Goal: Check status: Check status

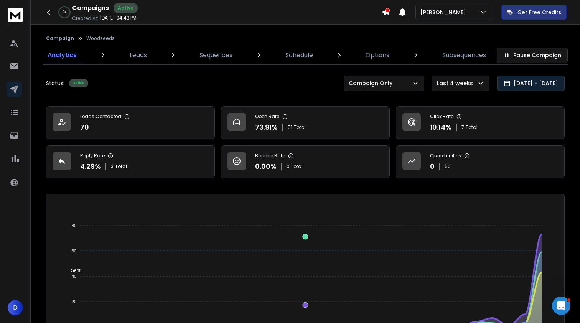
click at [519, 80] on button "21 Jul 2025 - 18 Aug 2025" at bounding box center [530, 83] width 67 height 15
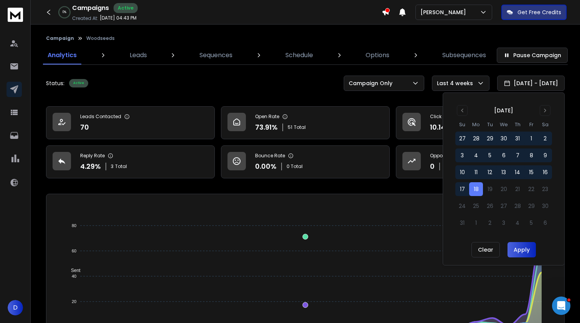
click at [478, 191] on button "18" at bounding box center [476, 189] width 14 height 14
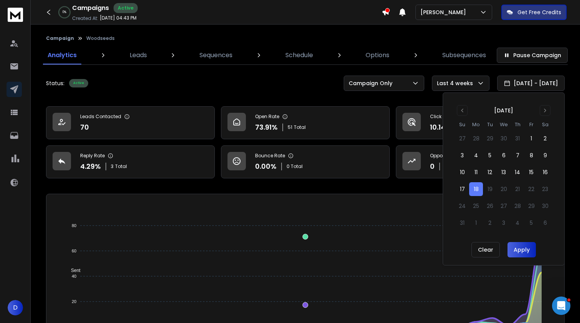
click at [478, 191] on button "18" at bounding box center [476, 189] width 14 height 14
click at [521, 247] on button "Apply" at bounding box center [521, 249] width 28 height 15
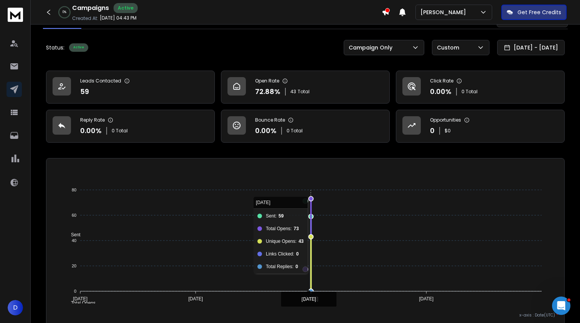
scroll to position [33, 0]
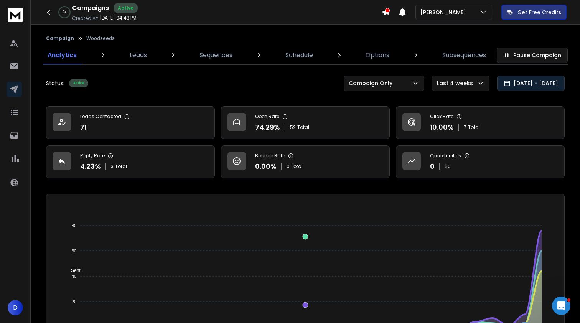
click at [503, 82] on button "[DATE] - [DATE]" at bounding box center [530, 83] width 67 height 15
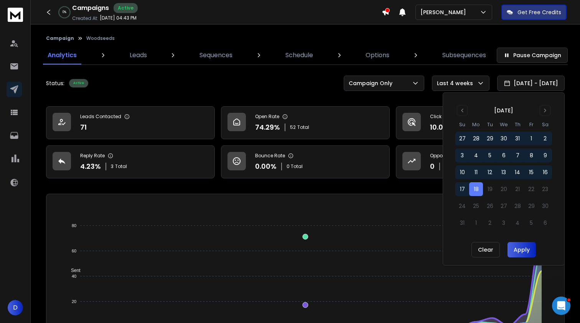
click at [477, 187] on button "18" at bounding box center [476, 189] width 14 height 14
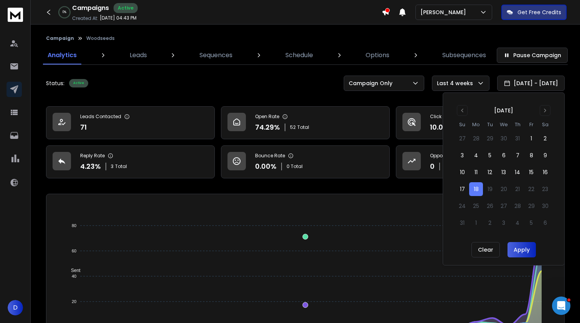
click at [516, 249] on button "Apply" at bounding box center [521, 249] width 28 height 15
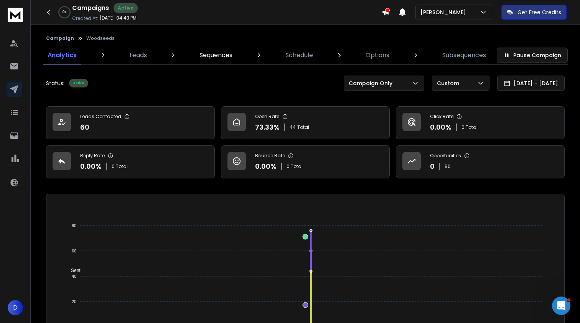
click at [205, 50] on link "Sequences" at bounding box center [216, 55] width 42 height 18
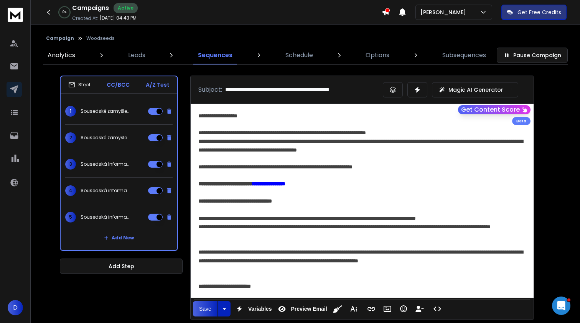
click at [71, 57] on p "Analytics" at bounding box center [62, 55] width 28 height 9
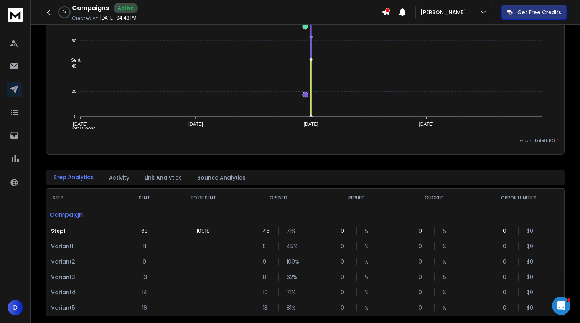
scroll to position [210, 0]
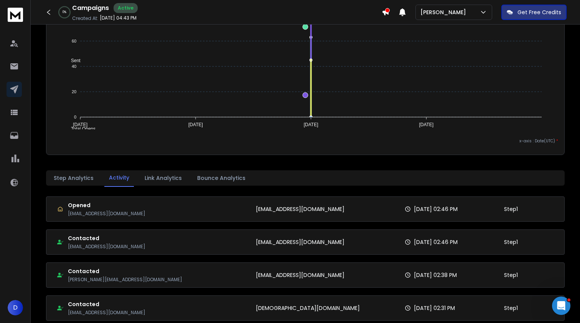
click at [118, 177] on button "Activity" at bounding box center [119, 178] width 30 height 18
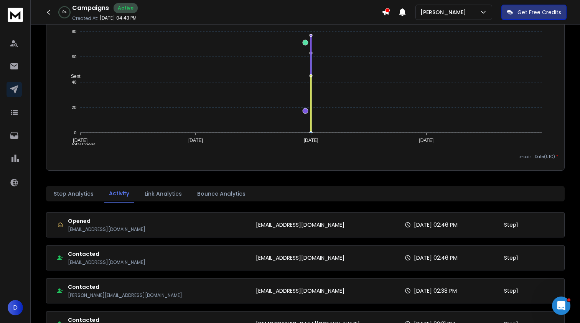
scroll to position [152, 0]
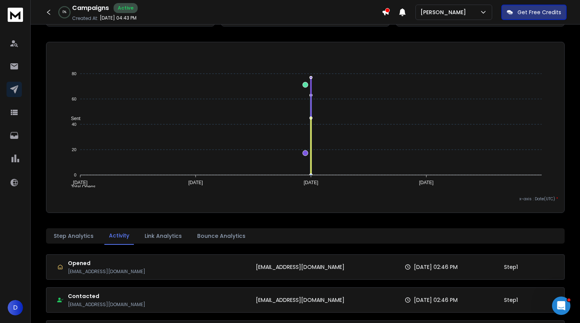
click at [215, 234] on button "Bounce Analytics" at bounding box center [221, 235] width 58 height 17
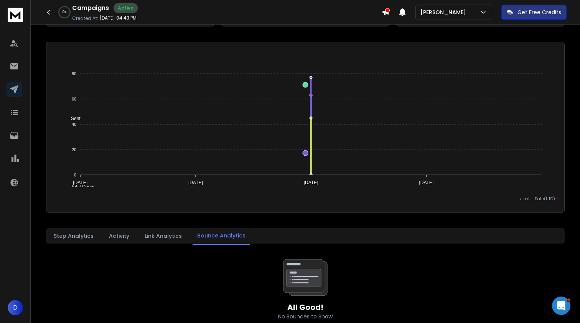
click at [180, 232] on button "Link Analytics" at bounding box center [163, 235] width 46 height 17
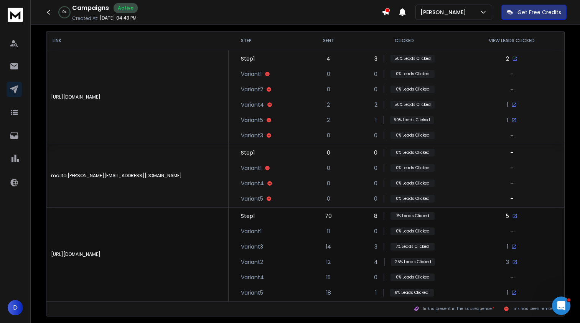
scroll to position [396, 0]
click at [517, 217] on icon at bounding box center [514, 216] width 5 height 5
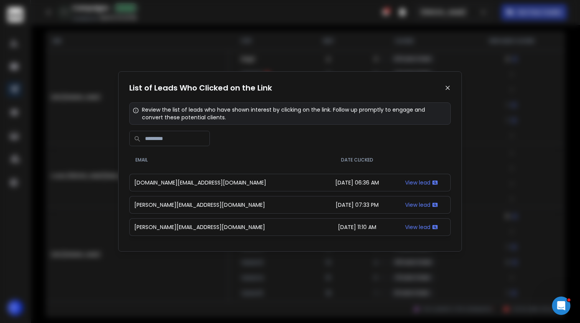
click at [446, 86] on icon at bounding box center [447, 88] width 6 height 6
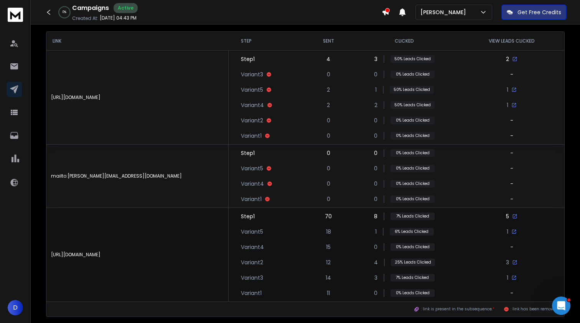
click at [514, 230] on icon at bounding box center [513, 231] width 5 height 5
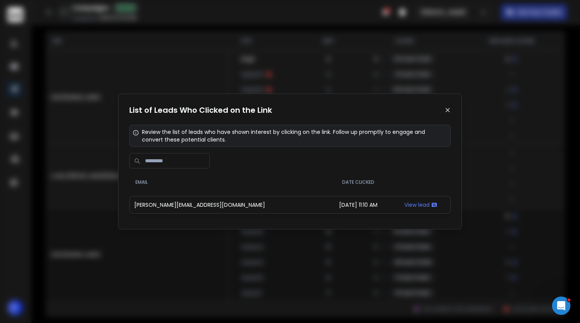
click at [449, 113] on div "List of Leads Who Clicked on the Link" at bounding box center [289, 110] width 321 height 11
click at [446, 109] on icon at bounding box center [447, 110] width 6 height 6
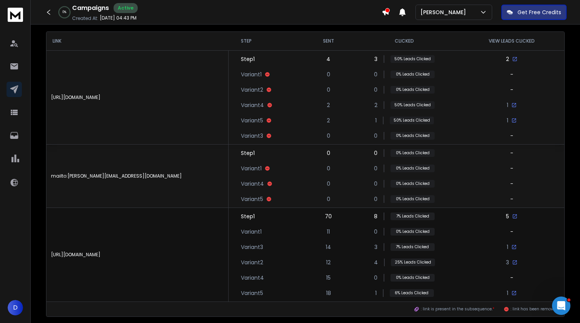
click at [514, 263] on icon at bounding box center [514, 262] width 5 height 5
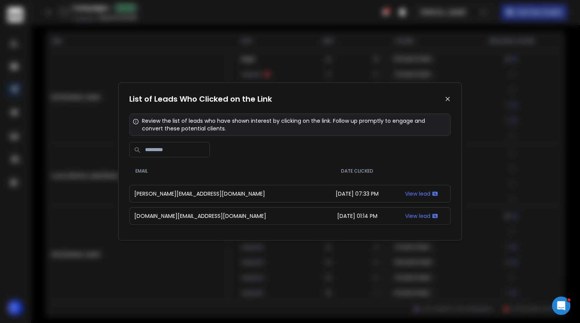
click at [446, 99] on icon at bounding box center [447, 99] width 6 height 6
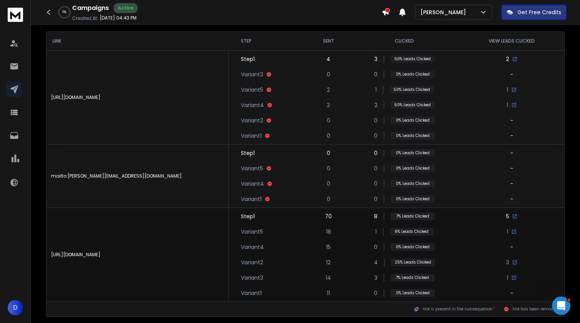
click at [513, 279] on icon at bounding box center [513, 277] width 5 height 5
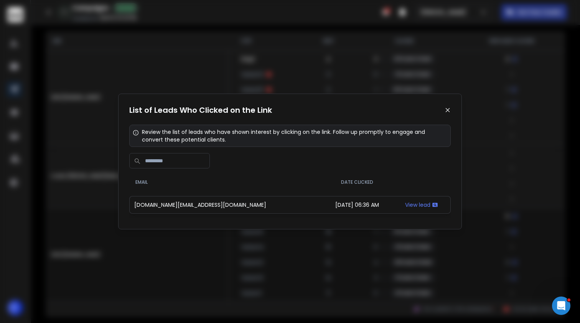
click at [444, 108] on div "List of Leads Who Clicked on the Link" at bounding box center [289, 110] width 321 height 11
click at [447, 109] on icon at bounding box center [447, 110] width 6 height 6
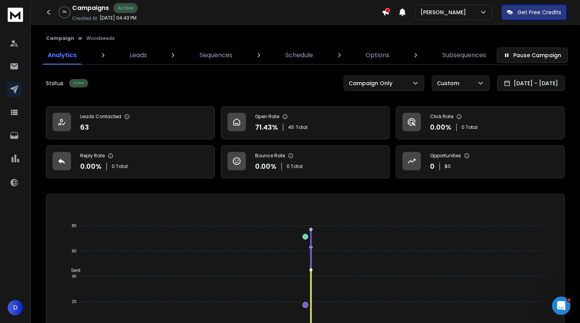
scroll to position [0, 0]
